Goal: Task Accomplishment & Management: Manage account settings

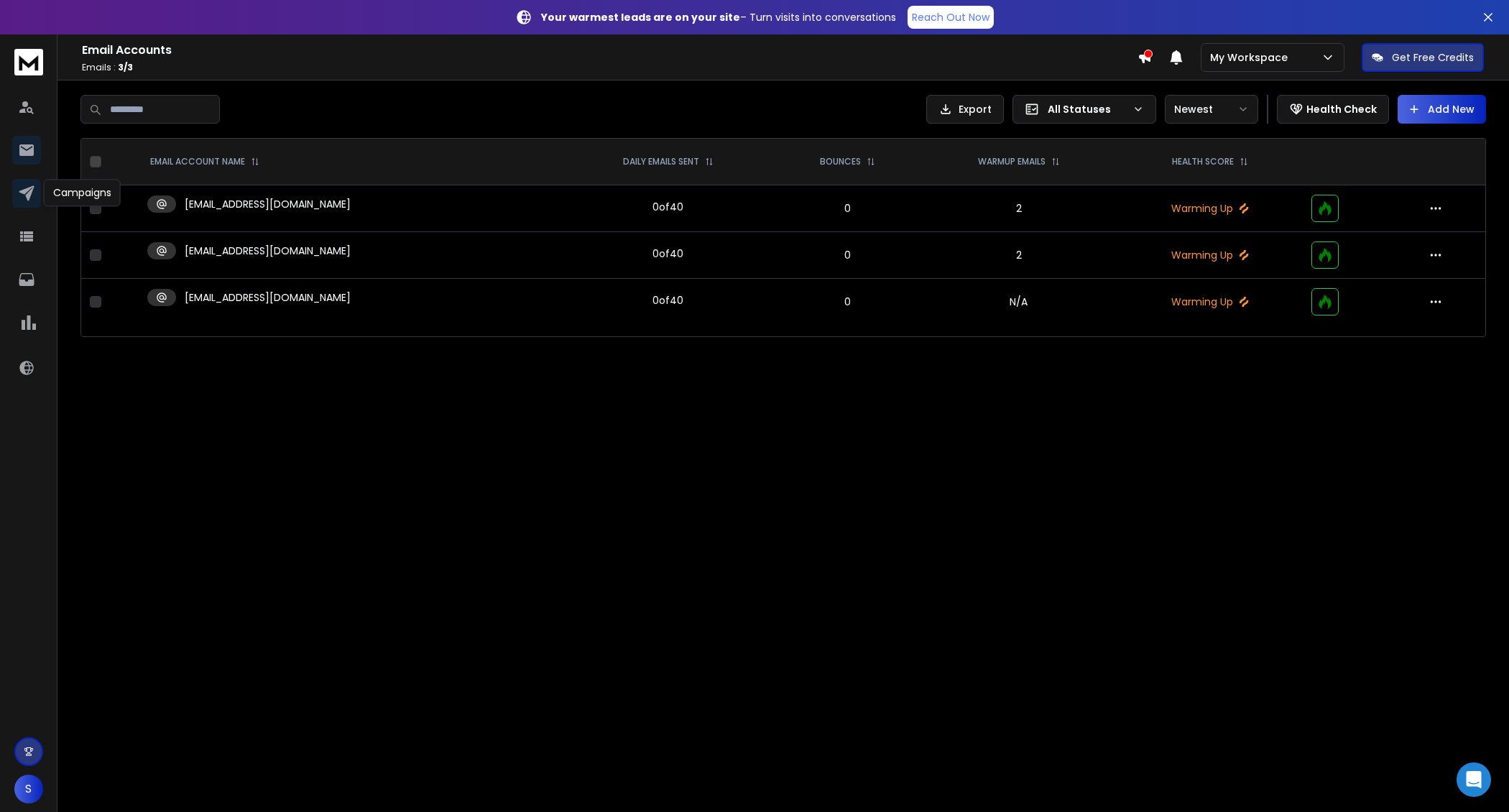
click at [26, 186] on icon at bounding box center [26, 193] width 18 height 18
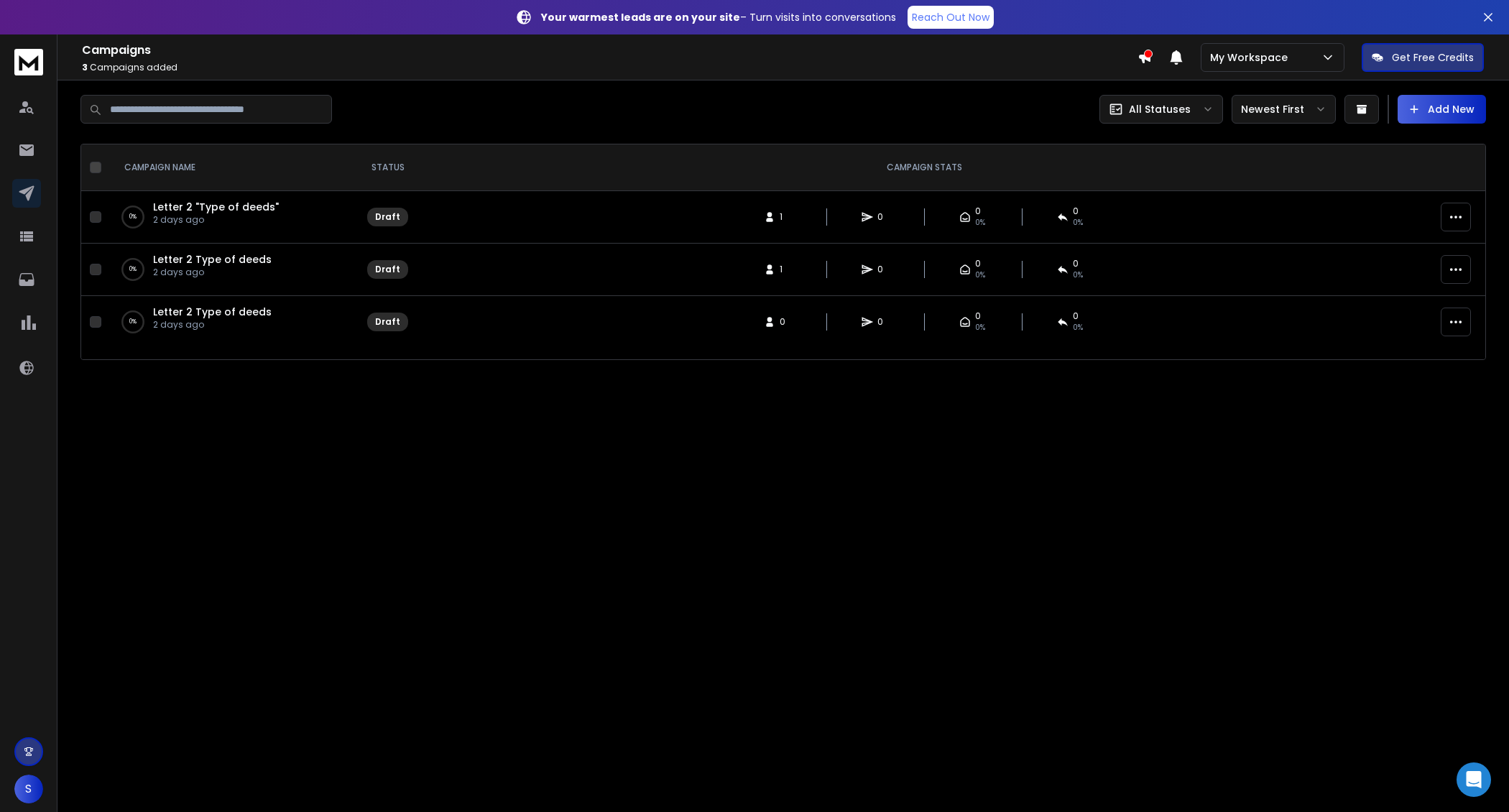
click at [243, 215] on p "2 days ago" at bounding box center [216, 220] width 125 height 12
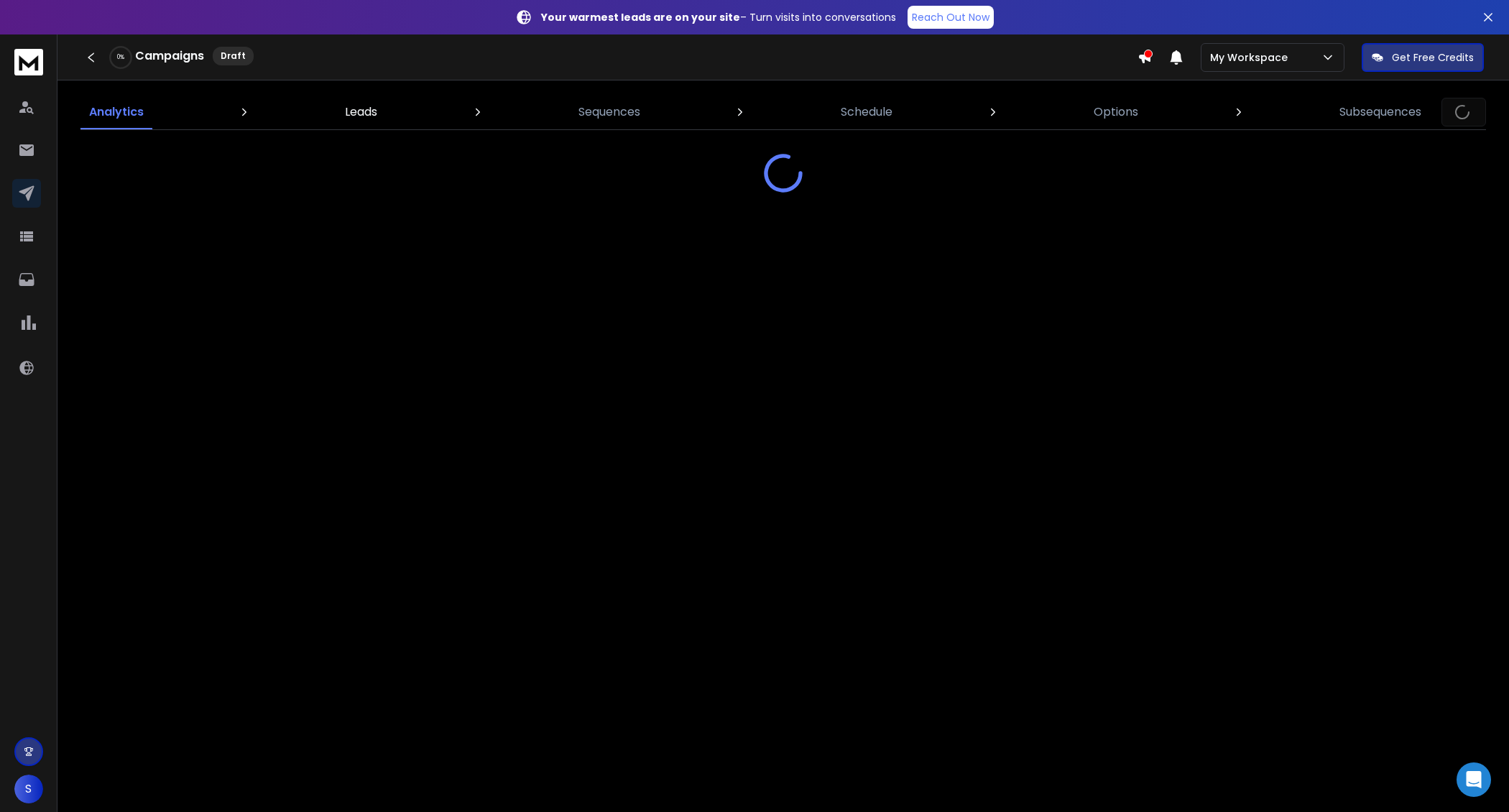
click at [345, 104] on p "Leads" at bounding box center [361, 112] width 33 height 18
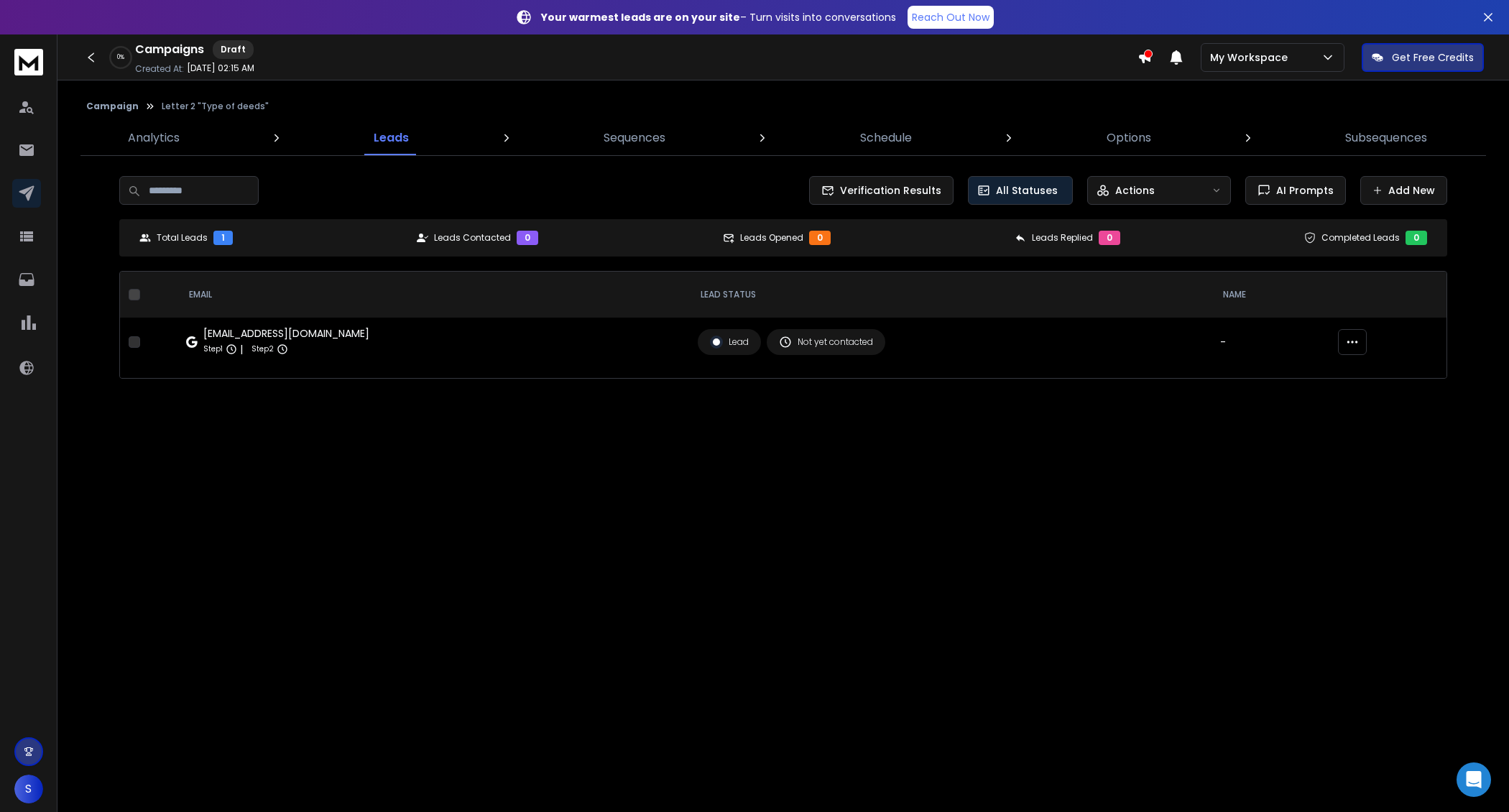
click at [1038, 181] on button "All Statuses" at bounding box center [1020, 190] width 105 height 28
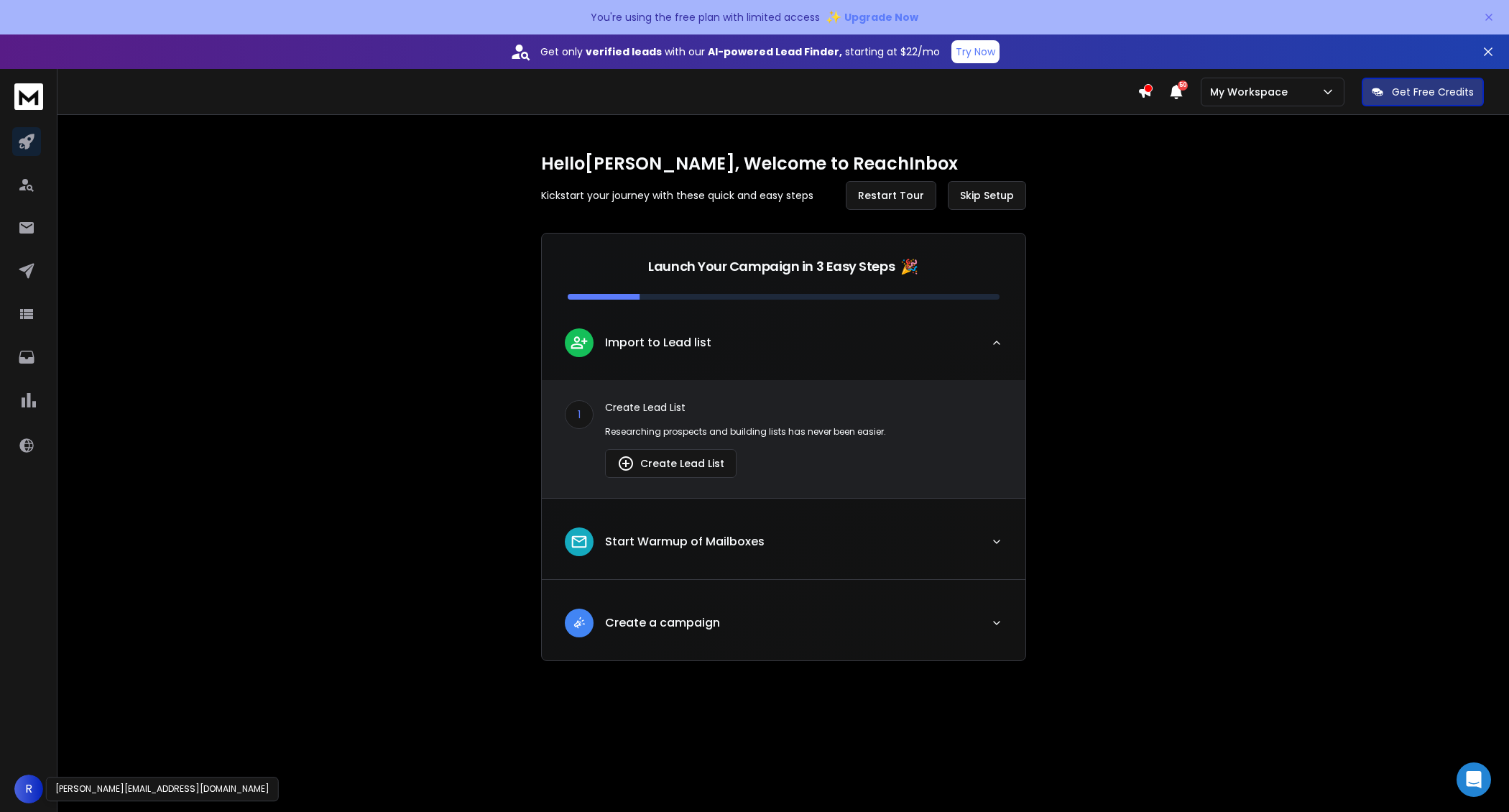
click at [23, 794] on span "R" at bounding box center [28, 789] width 28 height 28
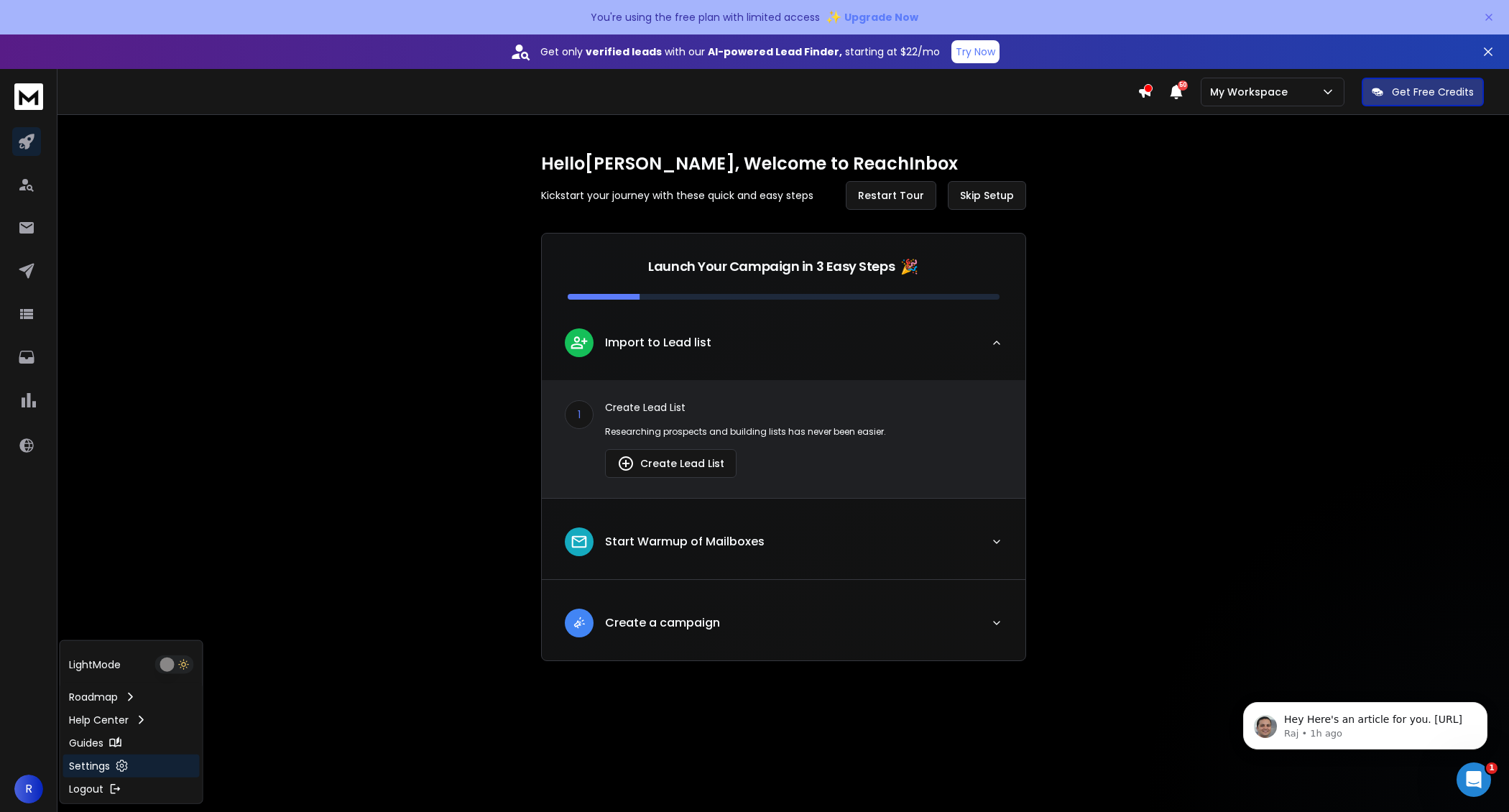
click at [85, 762] on p "Settings" at bounding box center [89, 765] width 41 height 14
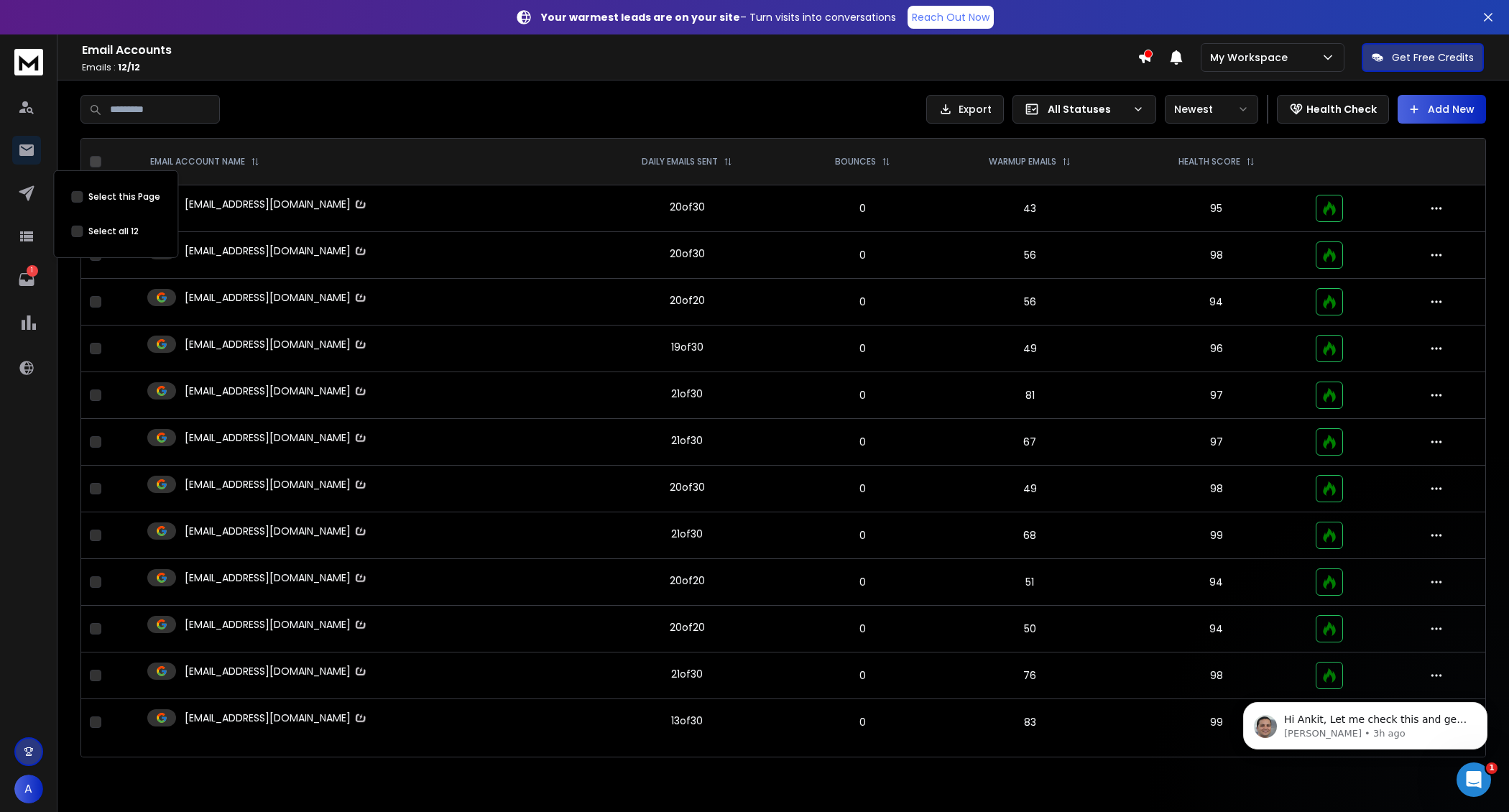
click at [47, 193] on div "1 A" at bounding box center [28, 426] width 58 height 783
click at [23, 194] on icon at bounding box center [26, 193] width 18 height 18
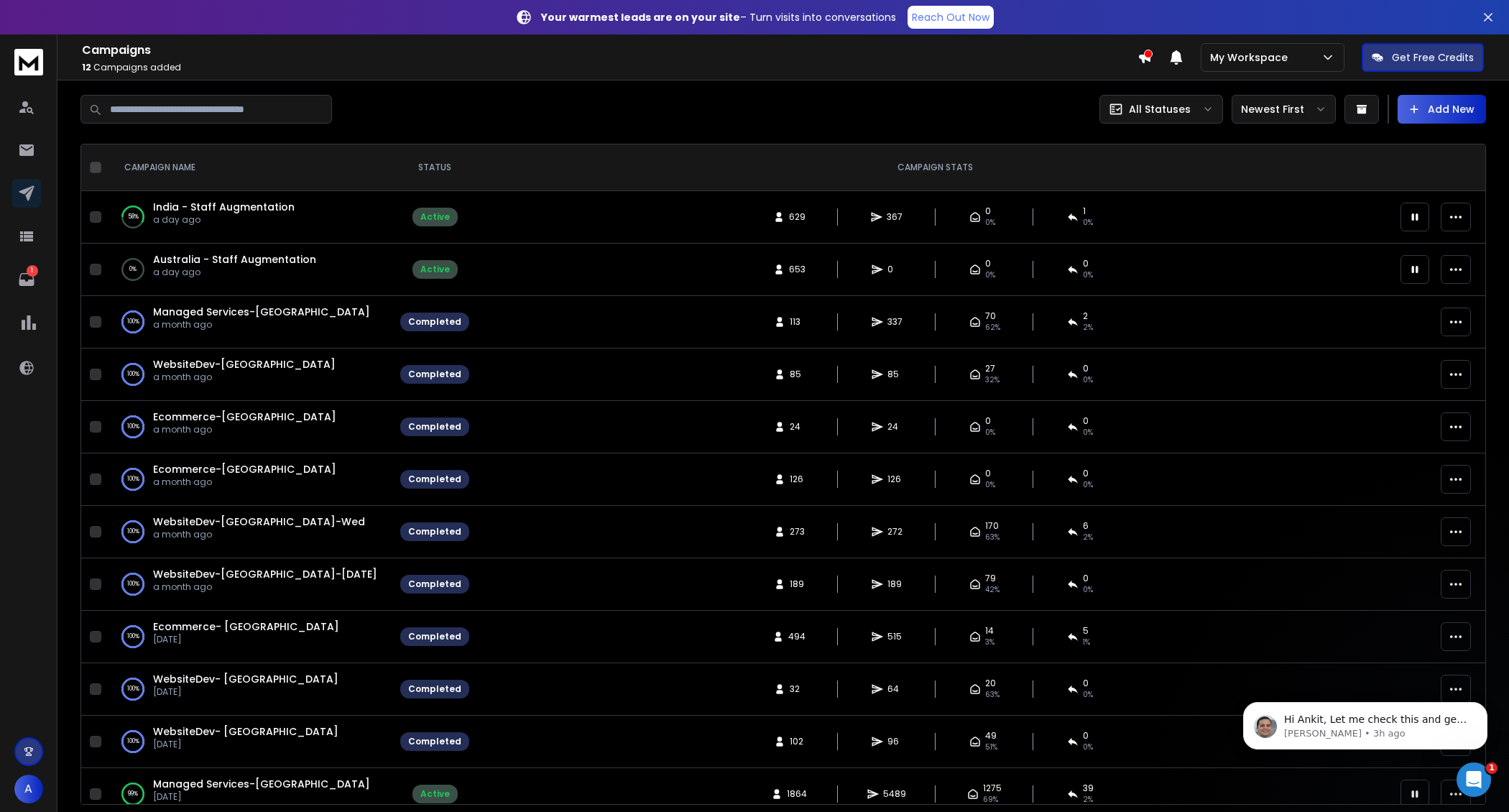
scroll to position [23, 0]
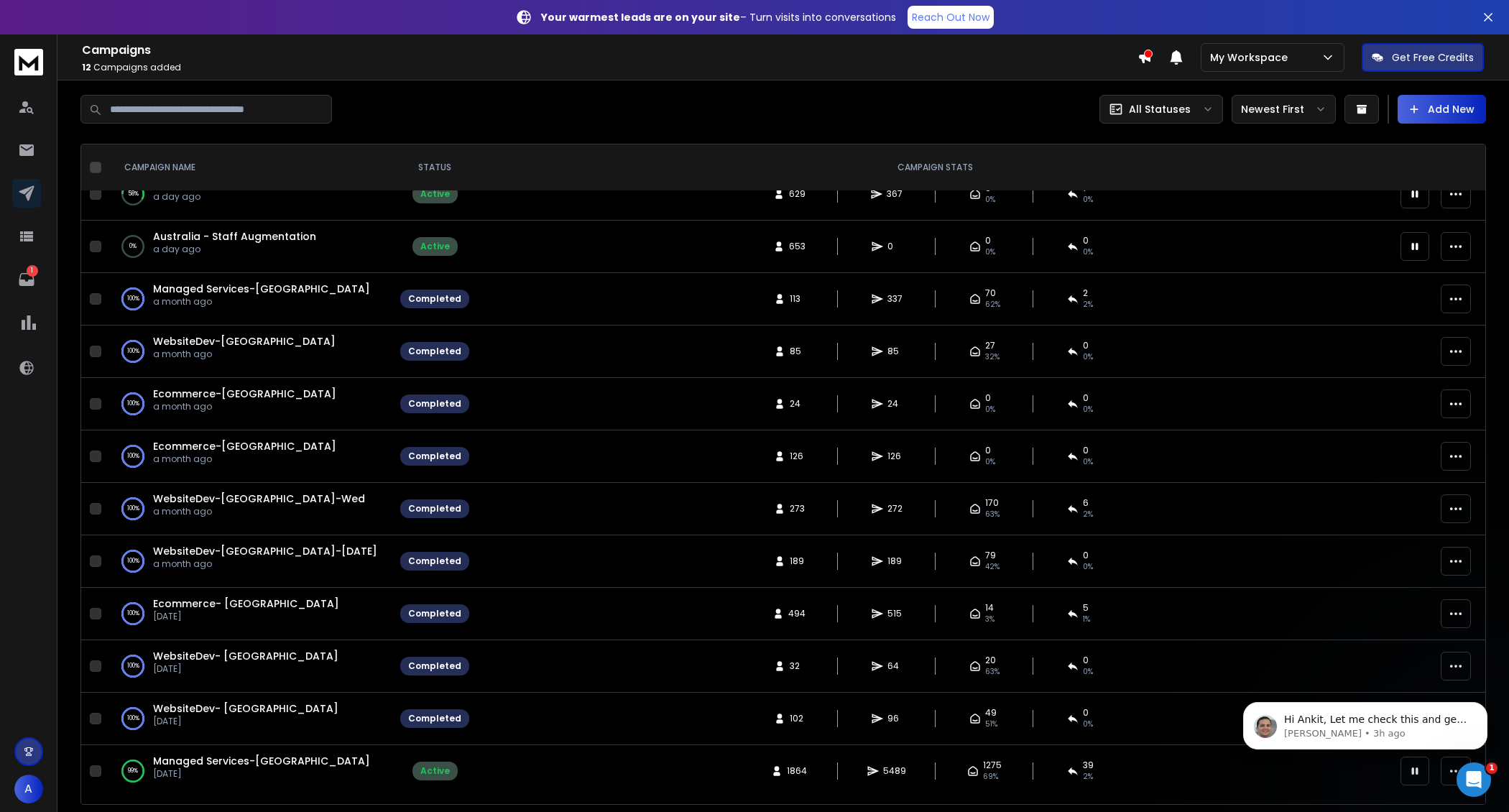
click at [243, 238] on span "Australia - Staff Augmentation" at bounding box center [234, 236] width 163 height 14
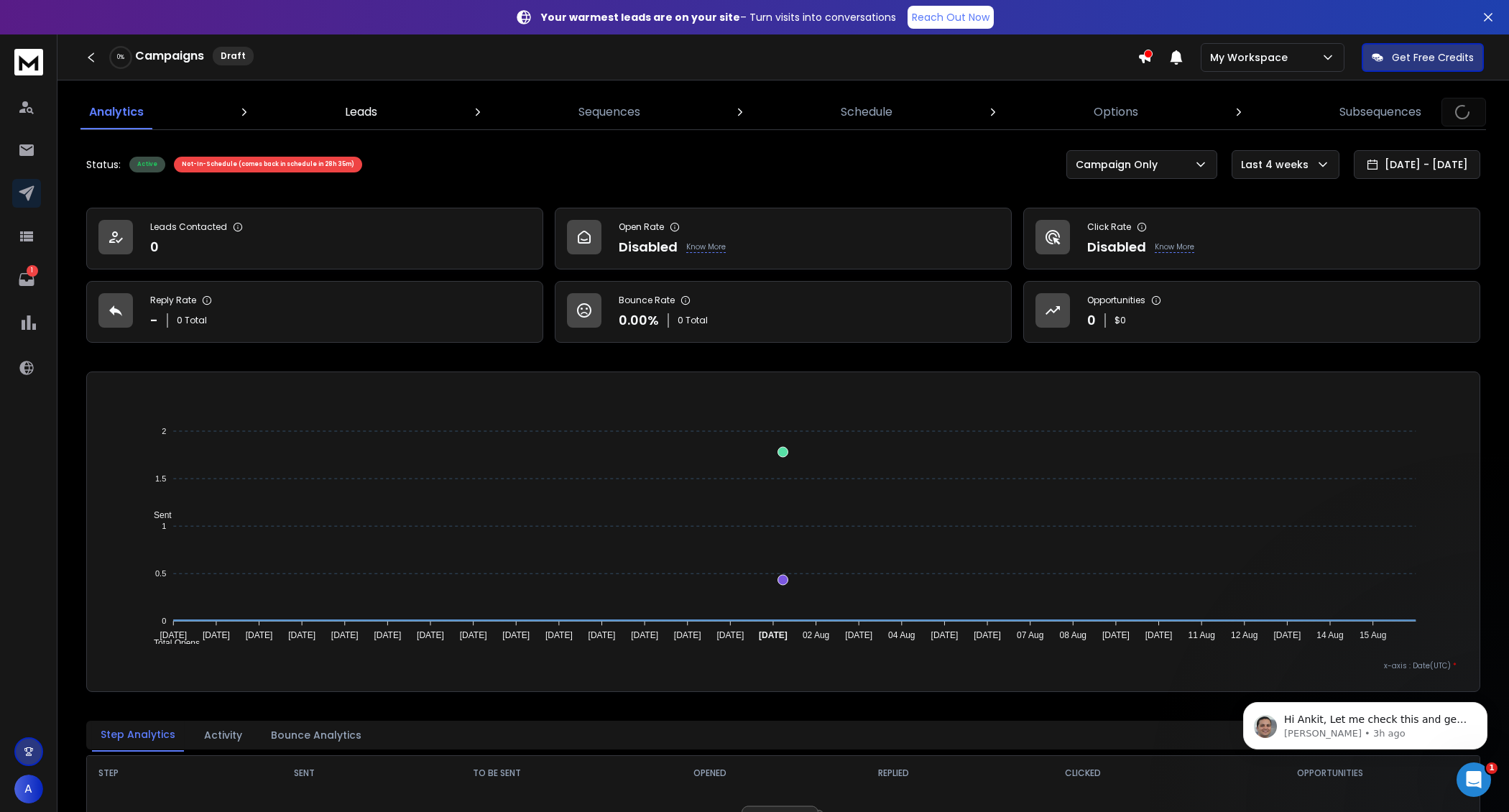
click at [349, 108] on p "Leads" at bounding box center [361, 112] width 33 height 18
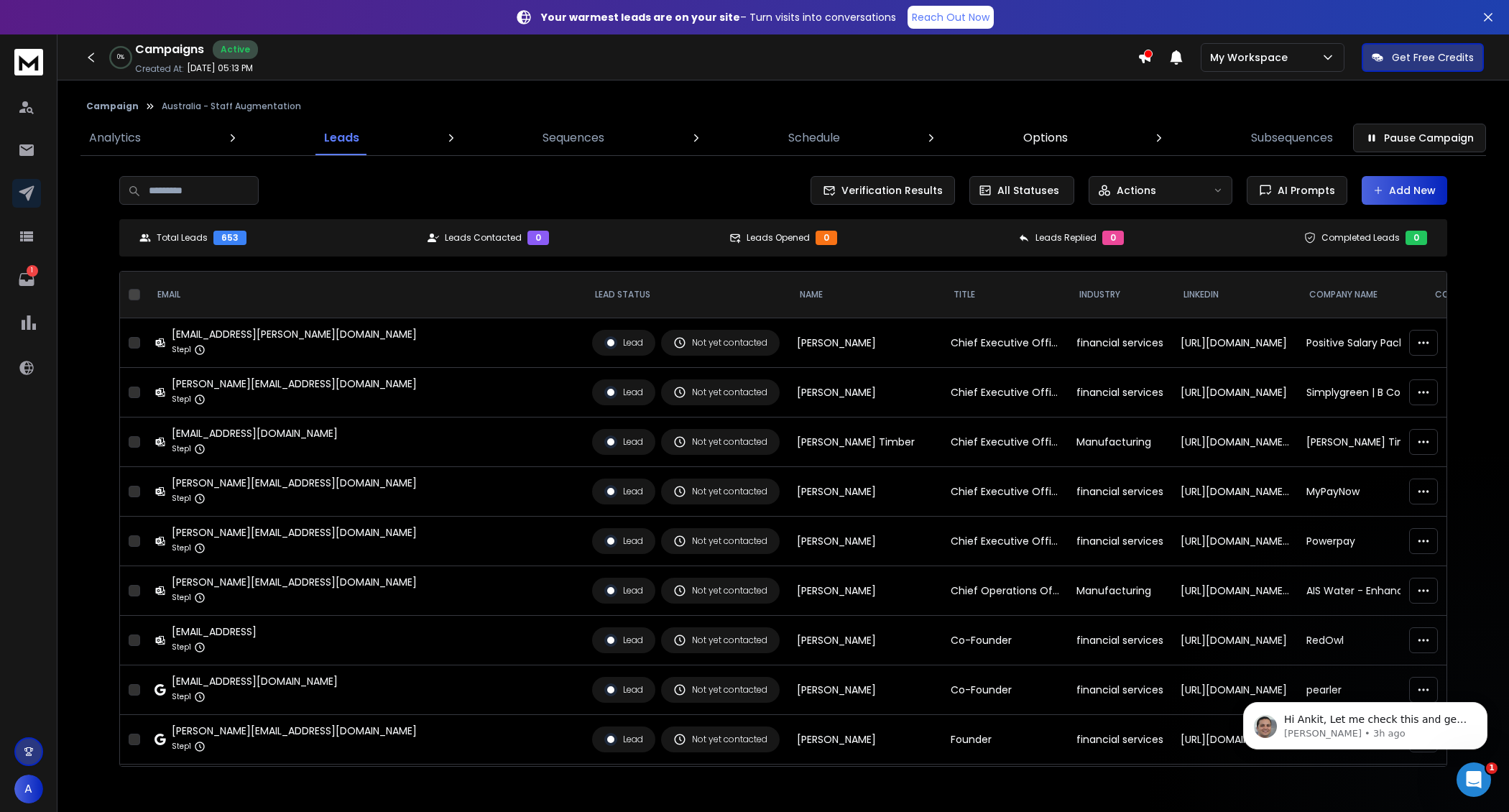
click at [1034, 152] on link "Options" at bounding box center [1046, 137] width 62 height 34
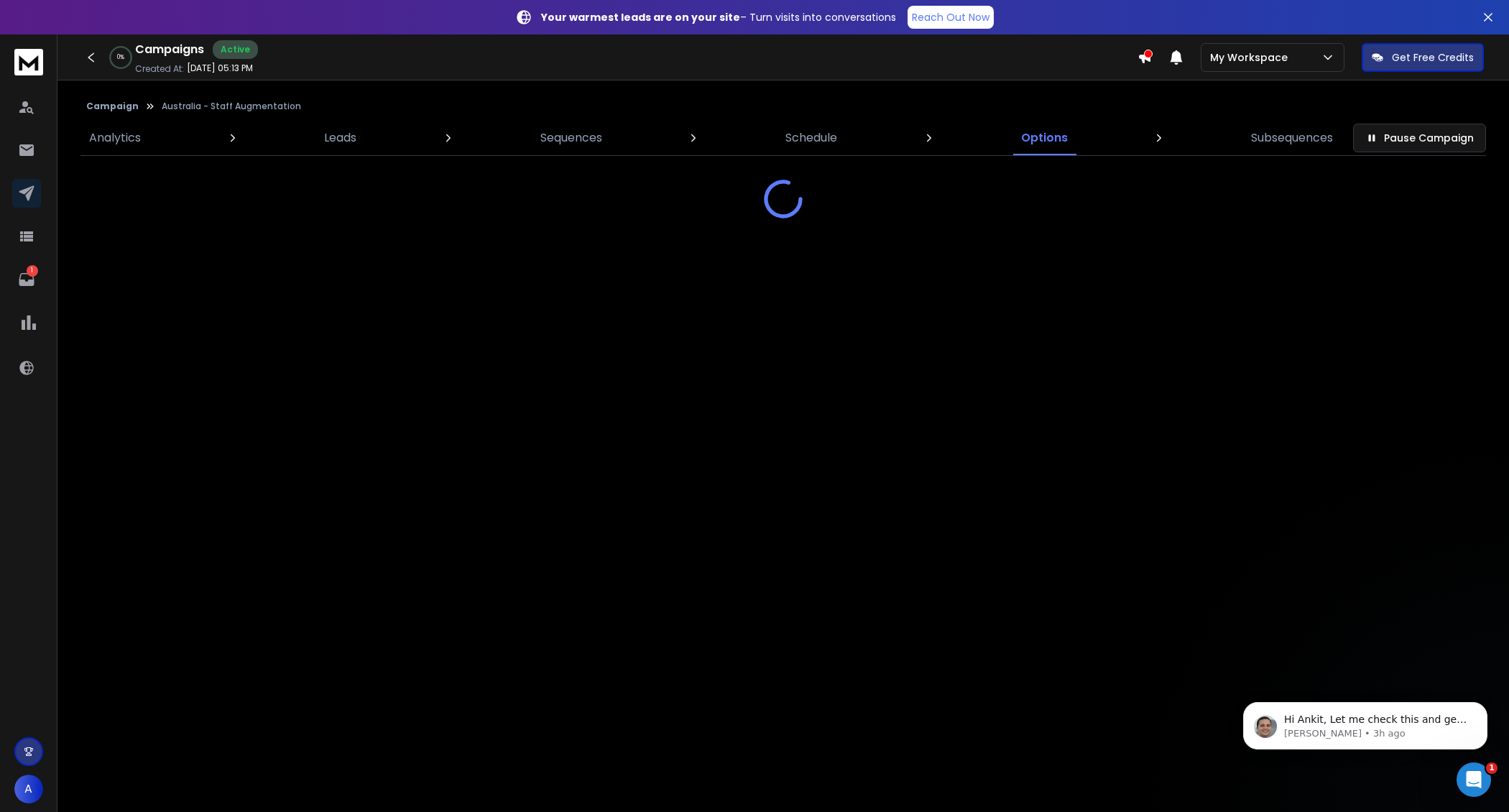
select select "*"
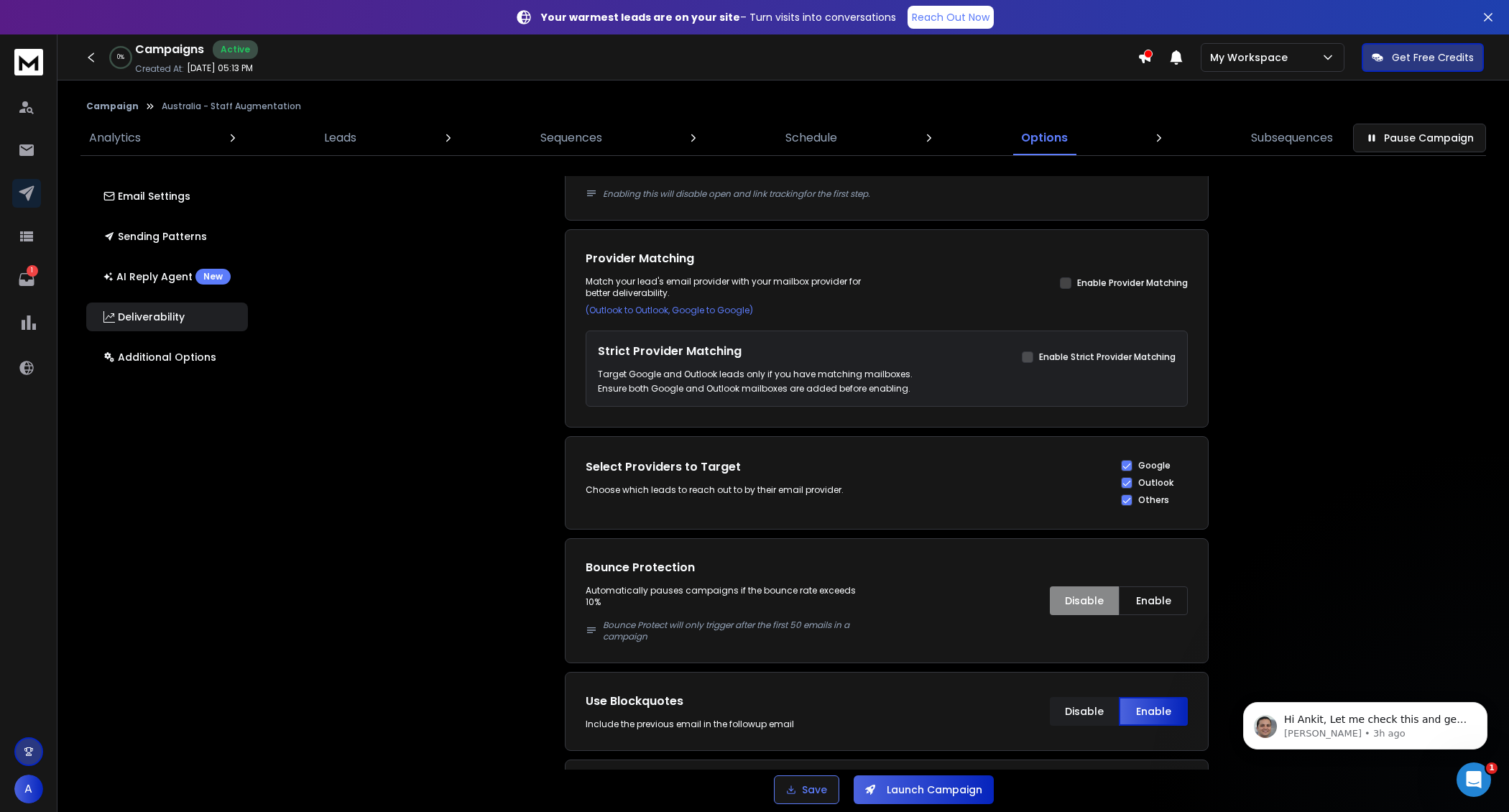
scroll to position [2019, 0]
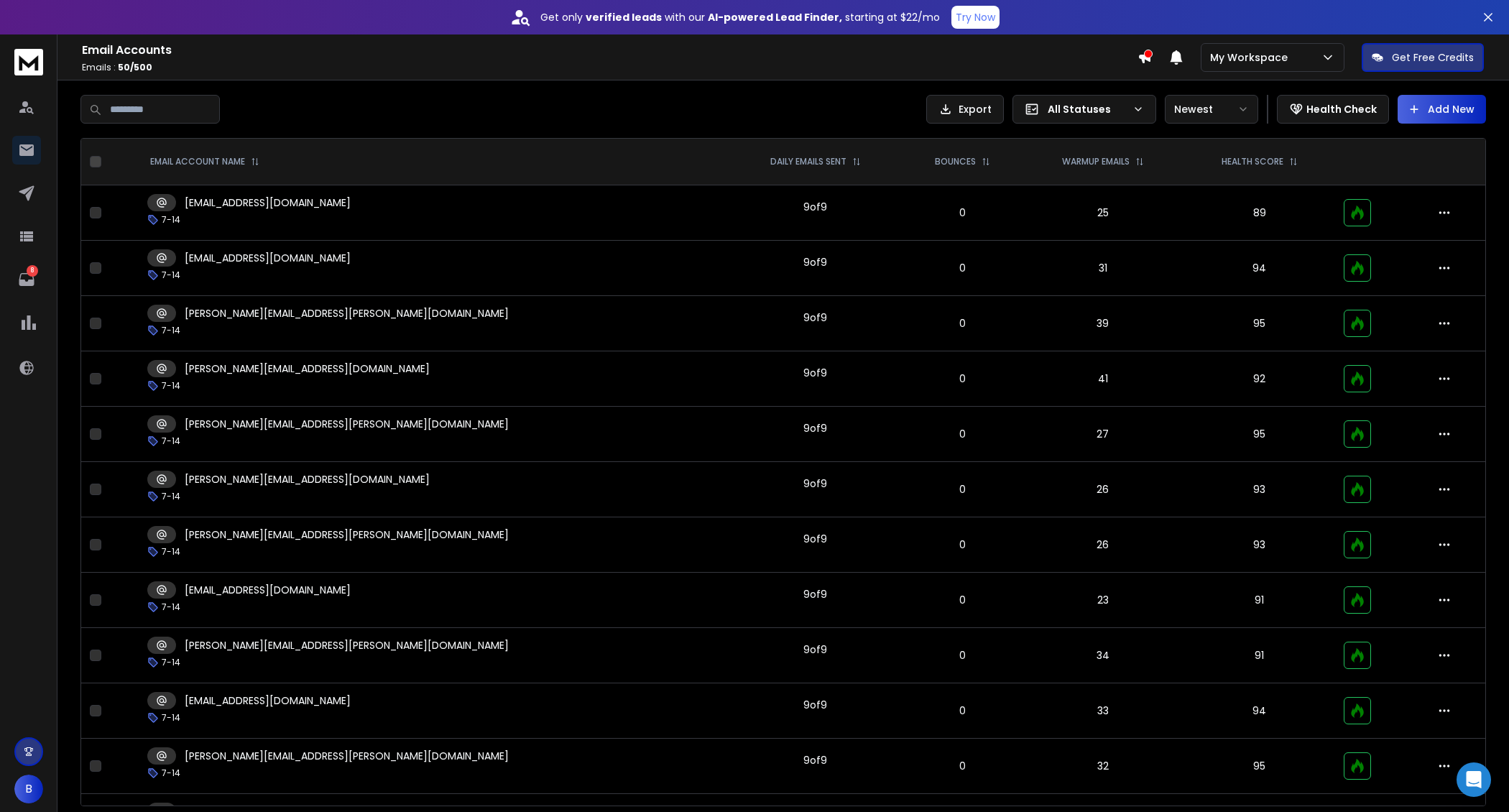
scroll to position [2163, 0]
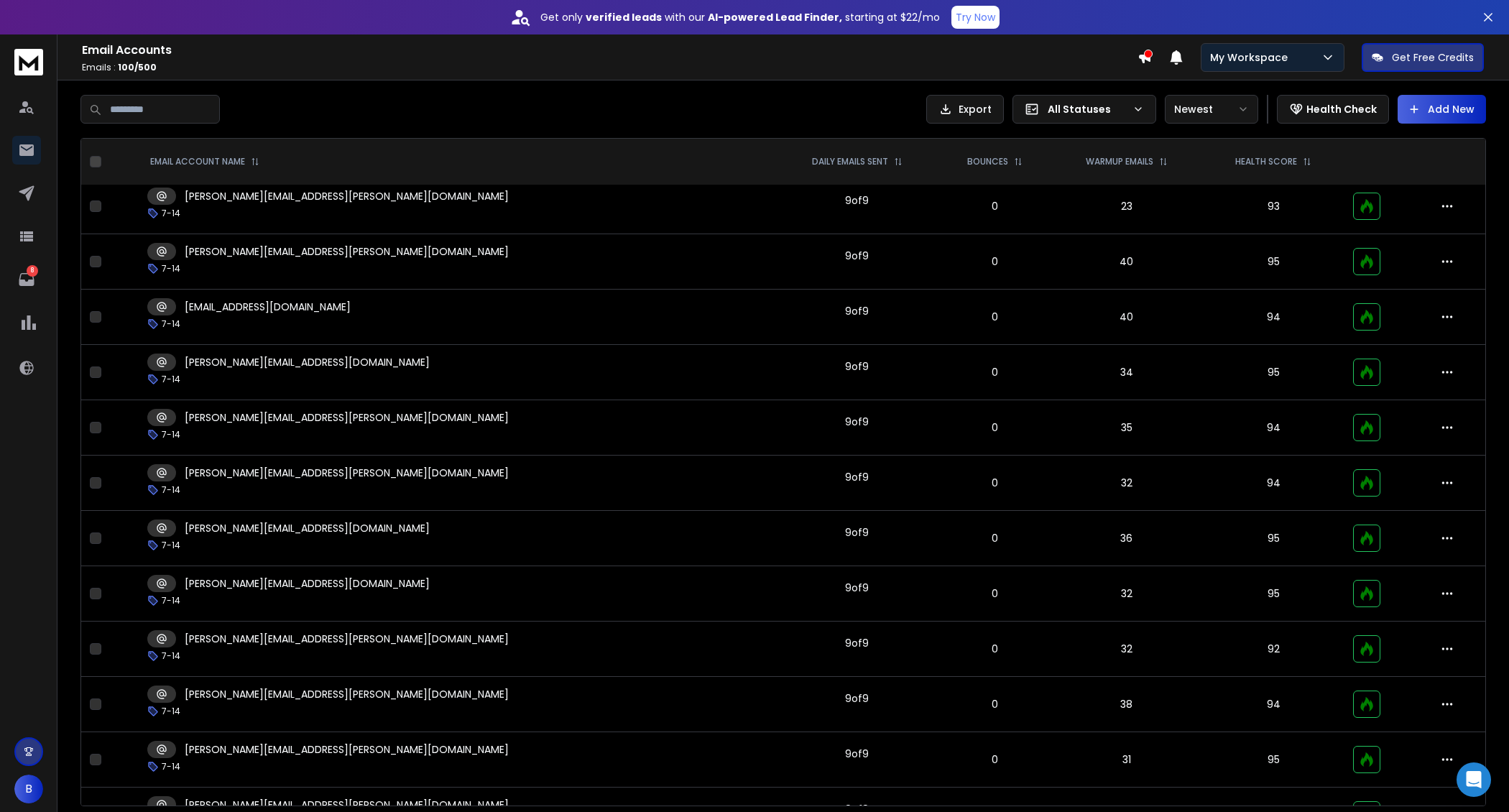
click at [1257, 47] on button "My Workspace" at bounding box center [1272, 58] width 144 height 28
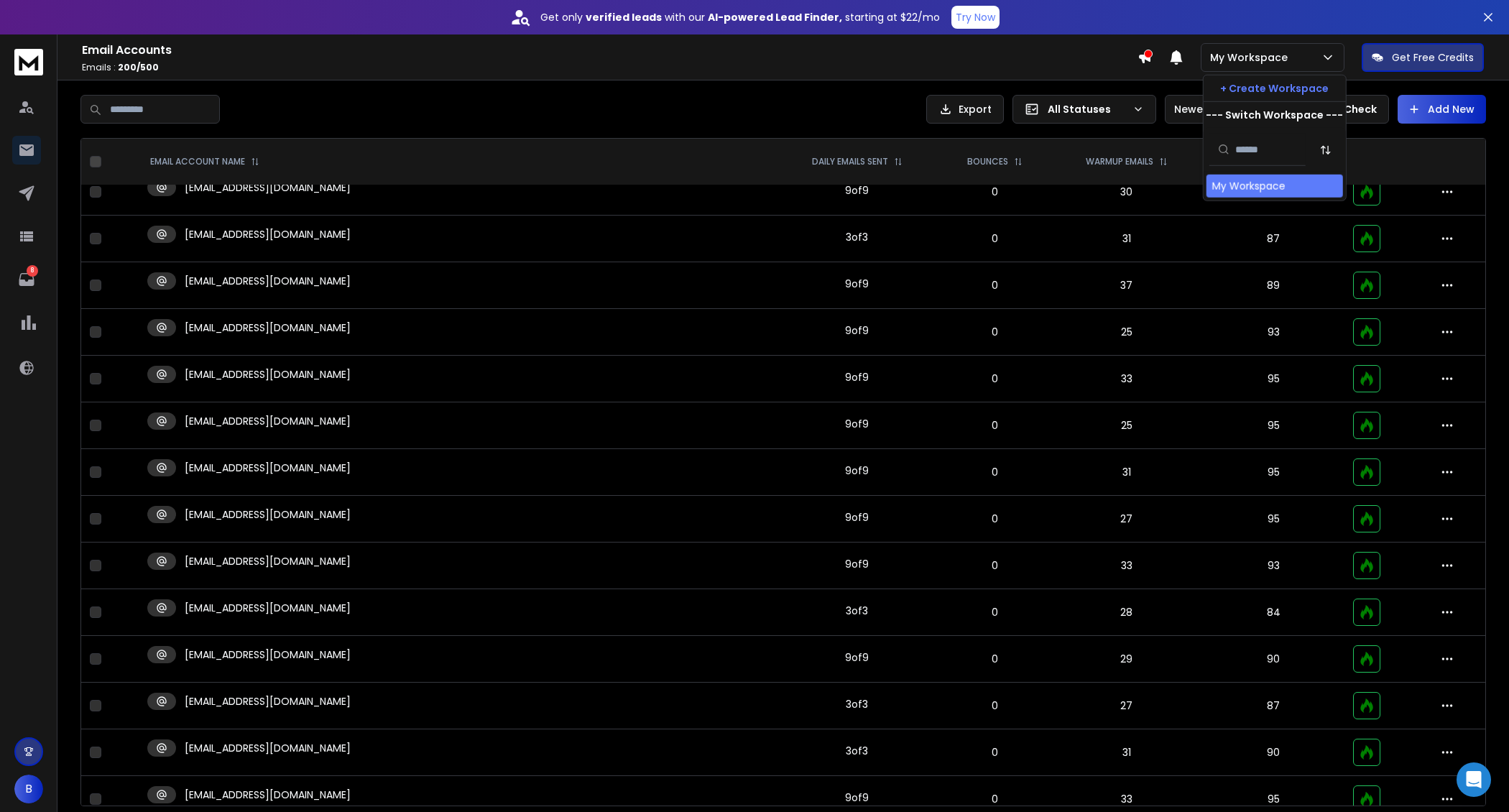
scroll to position [9875, 0]
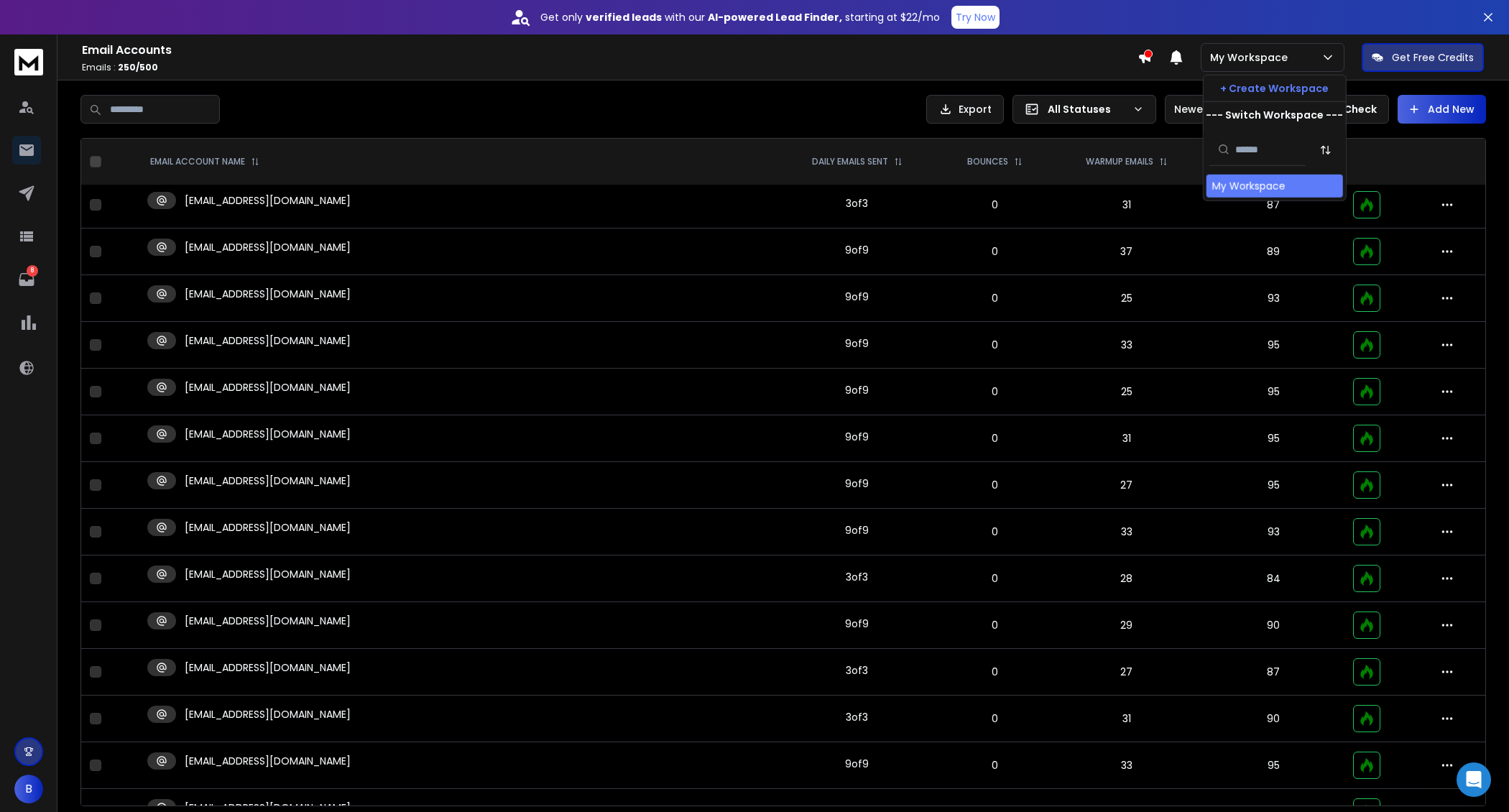
click at [1118, 104] on p "All Statuses" at bounding box center [1087, 109] width 79 height 14
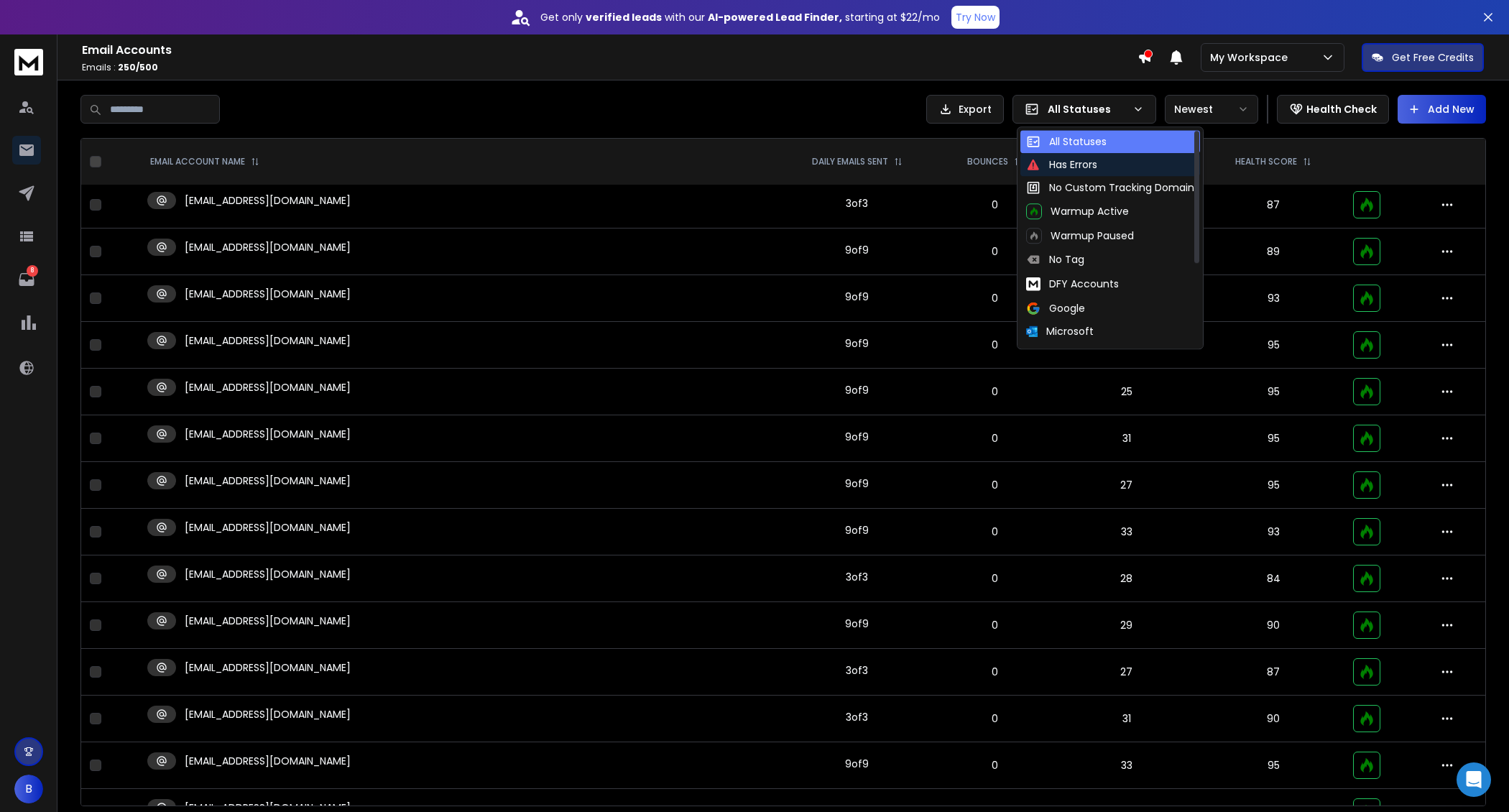
click at [1092, 169] on div "Has Errors" at bounding box center [1061, 164] width 71 height 14
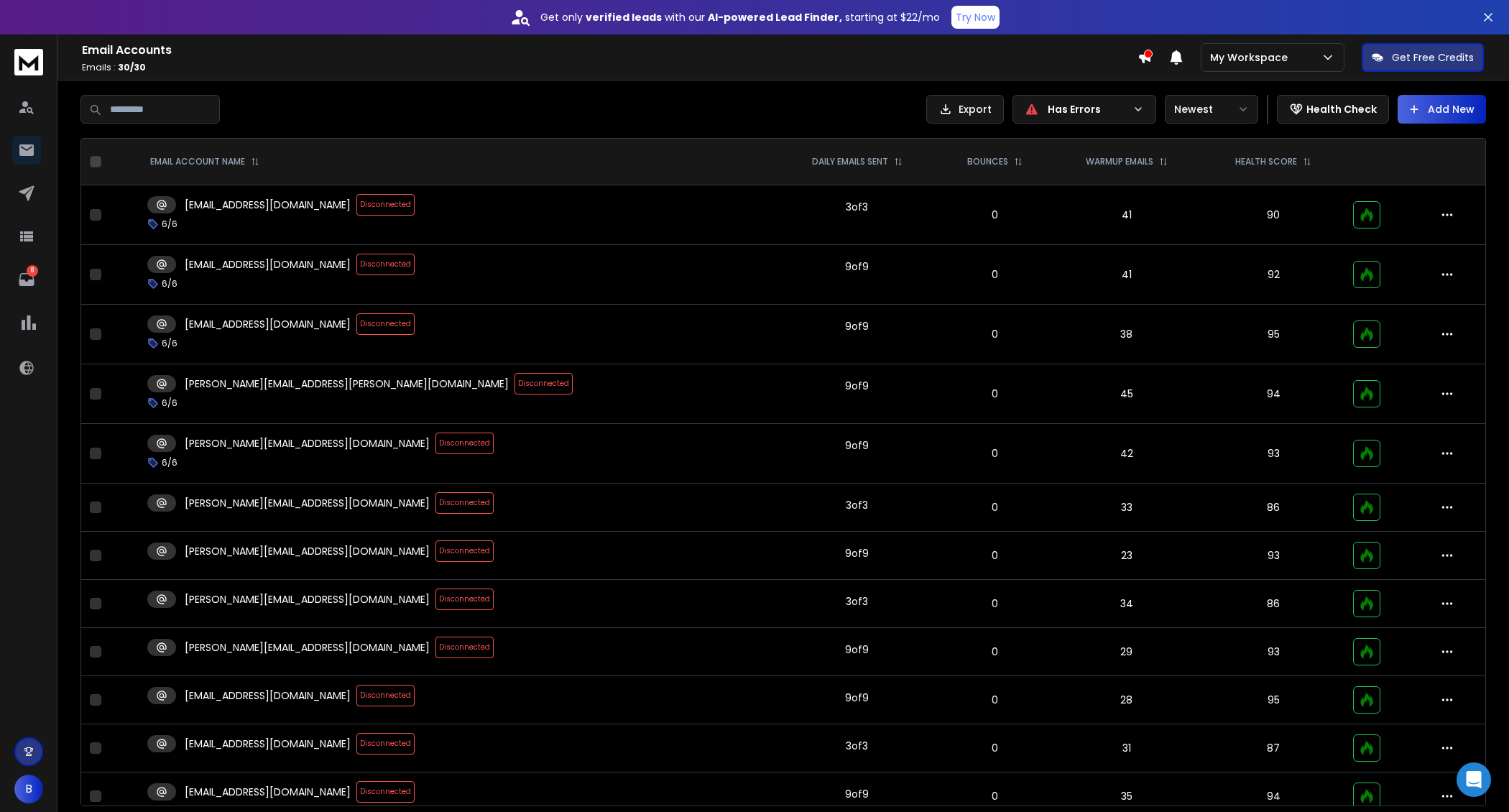
click at [415, 263] on span "Disconnected" at bounding box center [386, 264] width 59 height 22
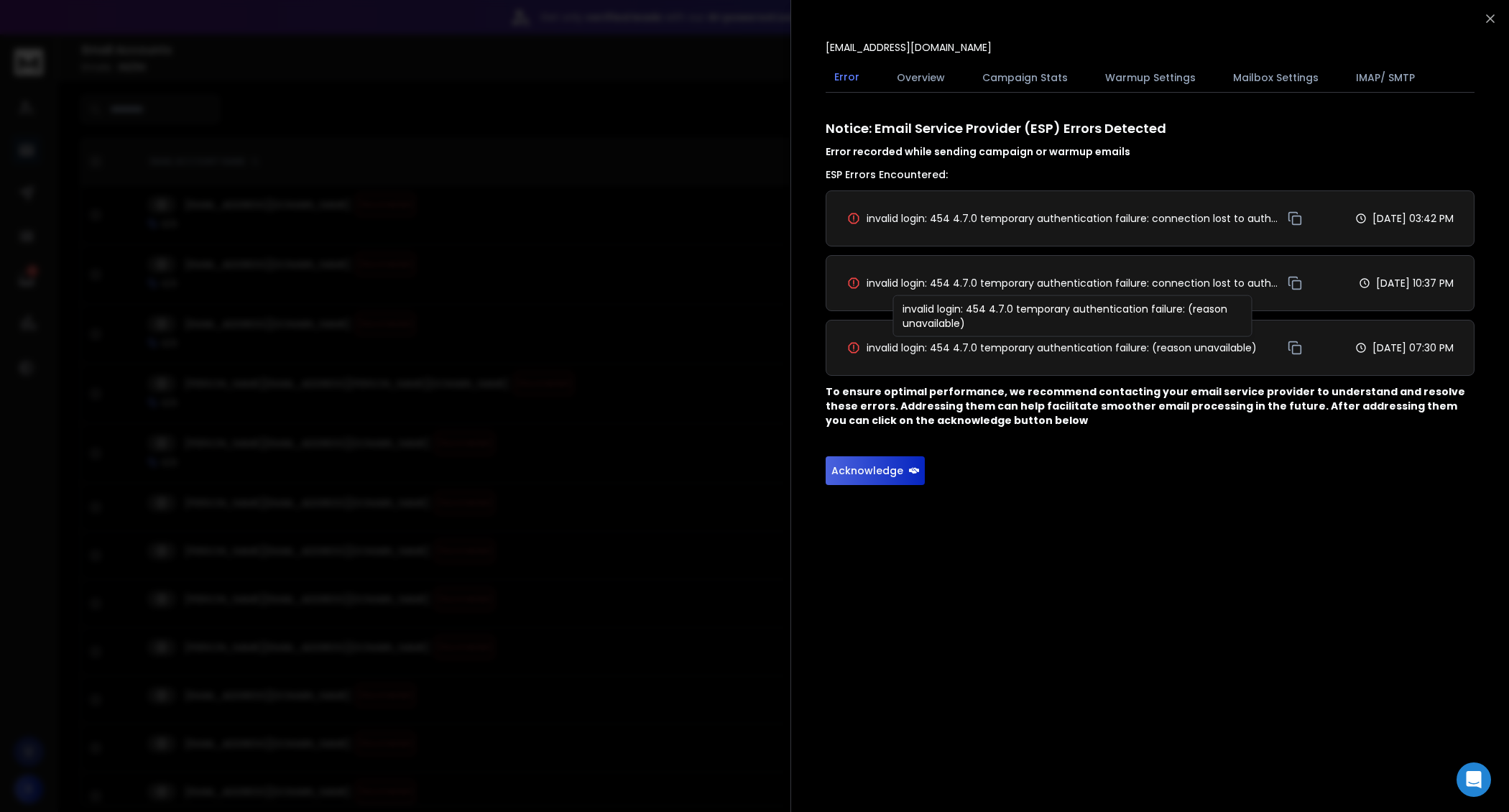
click at [1053, 566] on div "Multi Select Table Sheet mark@try.retirementplanninglabs.com Error Overview Cam…" at bounding box center [1149, 406] width 719 height 812
